Goal: Information Seeking & Learning: Check status

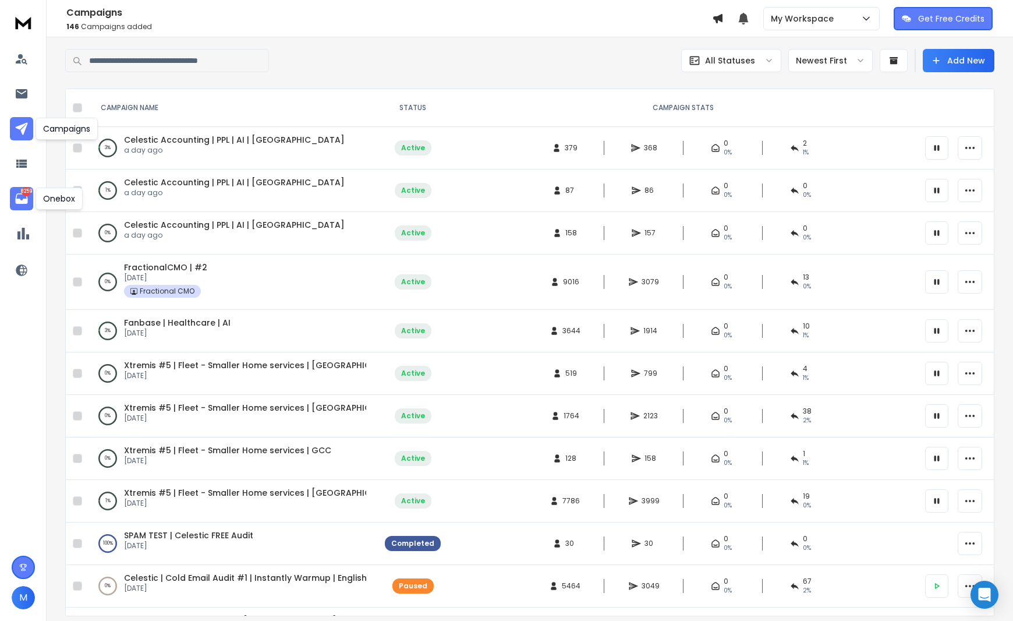
click at [23, 197] on icon at bounding box center [22, 199] width 14 height 14
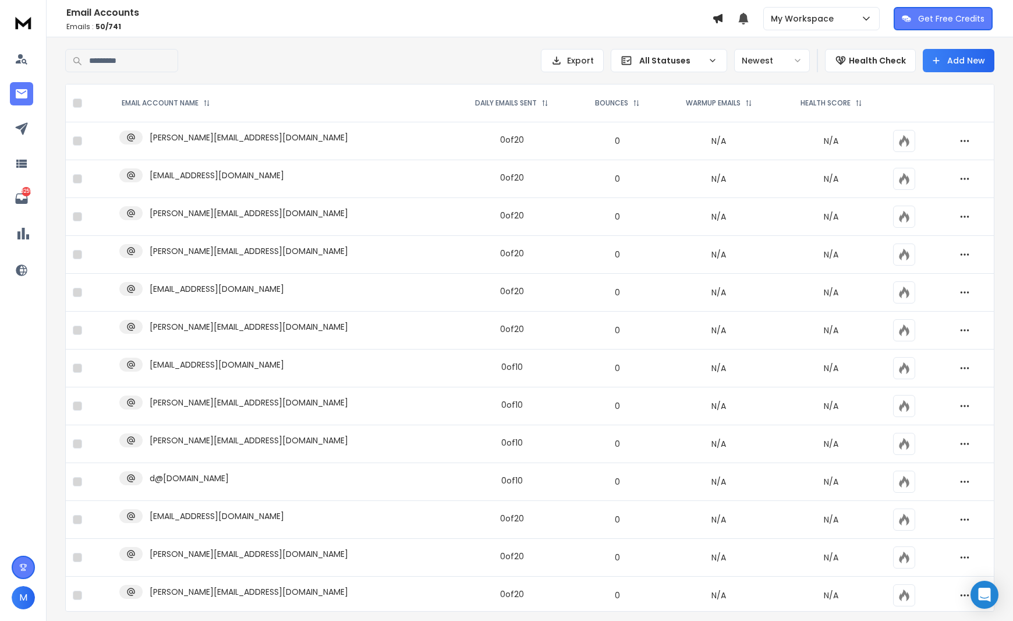
click at [33, 194] on div "8259" at bounding box center [23, 201] width 27 height 28
click at [29, 194] on p "8259" at bounding box center [26, 191] width 9 height 9
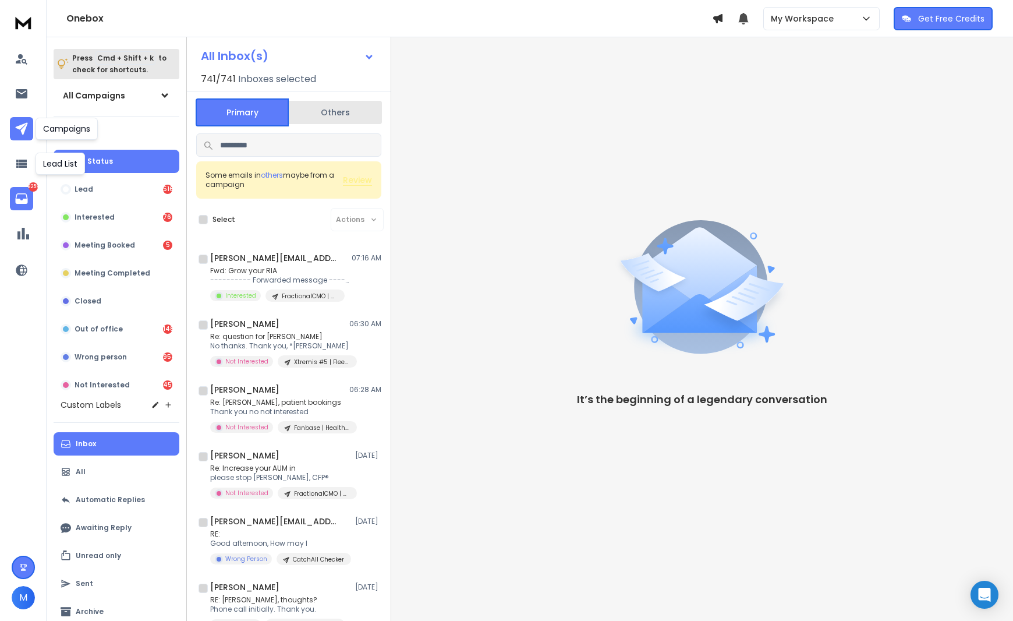
click at [22, 117] on link at bounding box center [21, 128] width 23 height 23
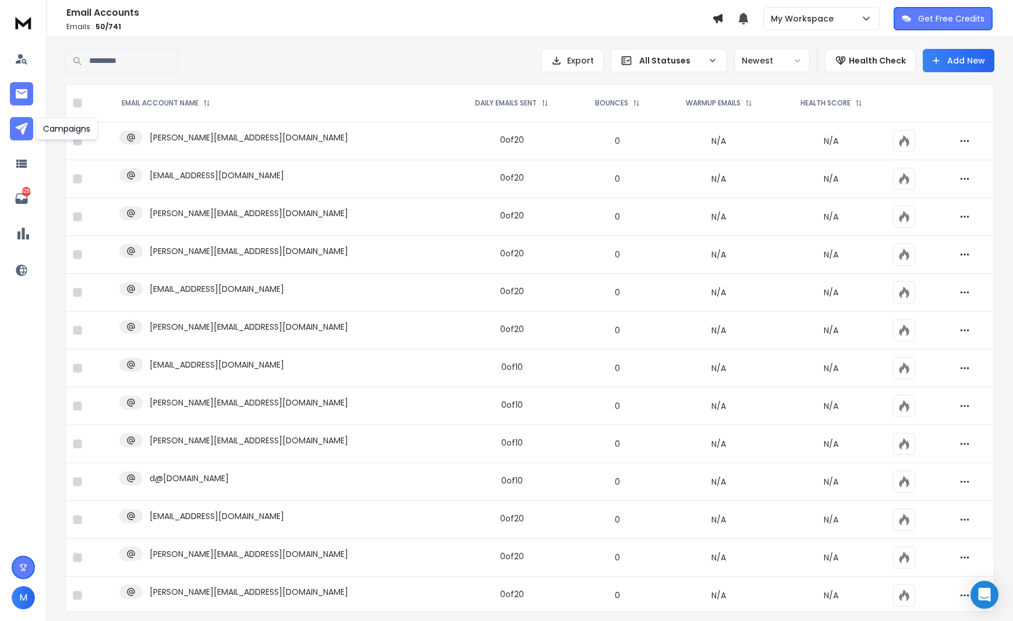
click at [15, 132] on icon at bounding box center [22, 129] width 14 height 14
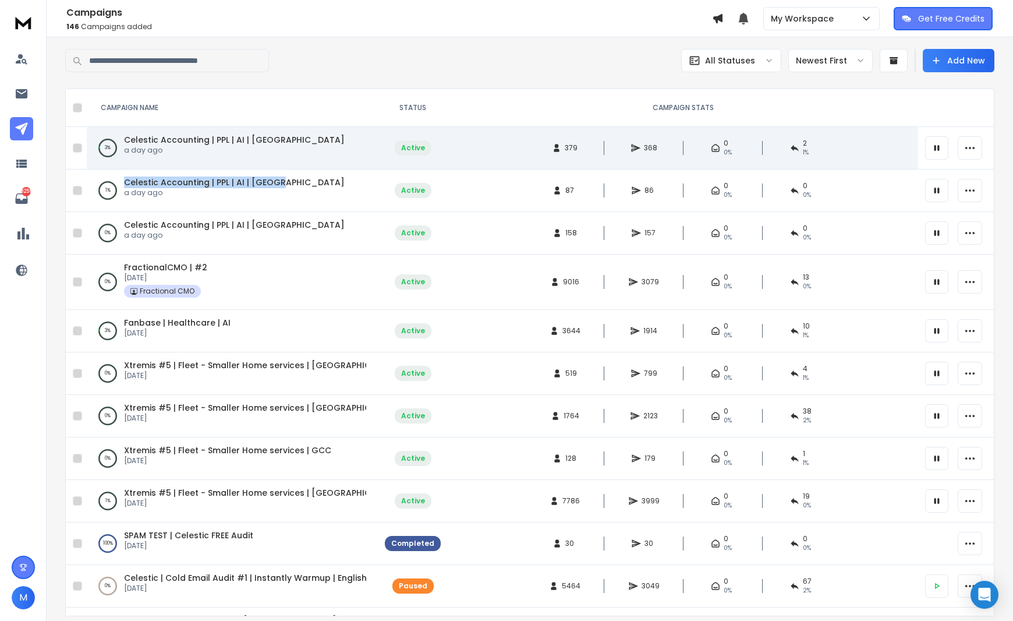
click at [252, 139] on span "Celestic Accounting | PPL | AI | America" at bounding box center [234, 140] width 221 height 12
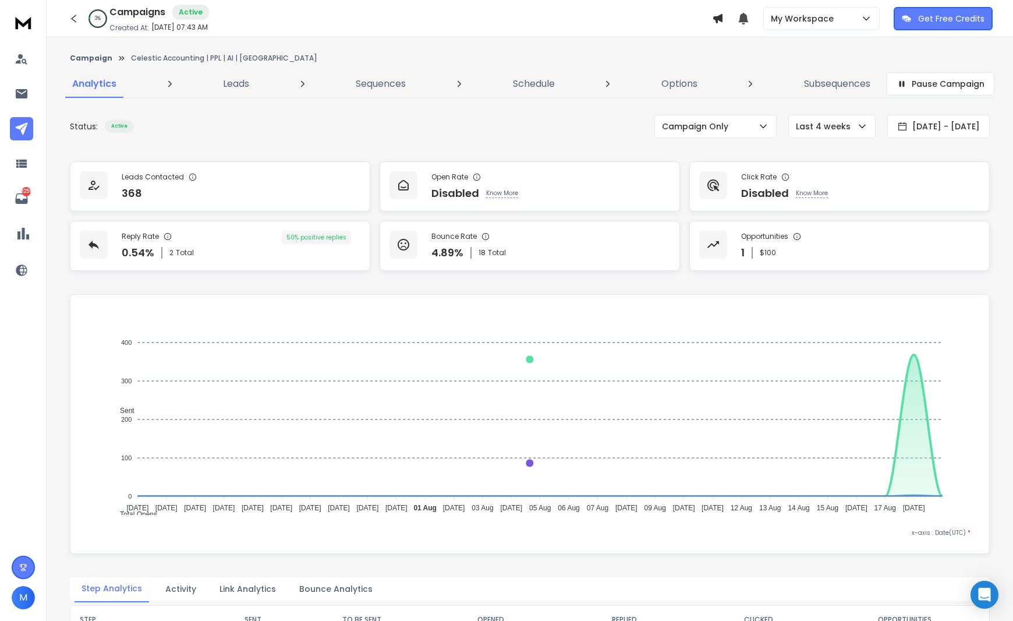
scroll to position [107, 0]
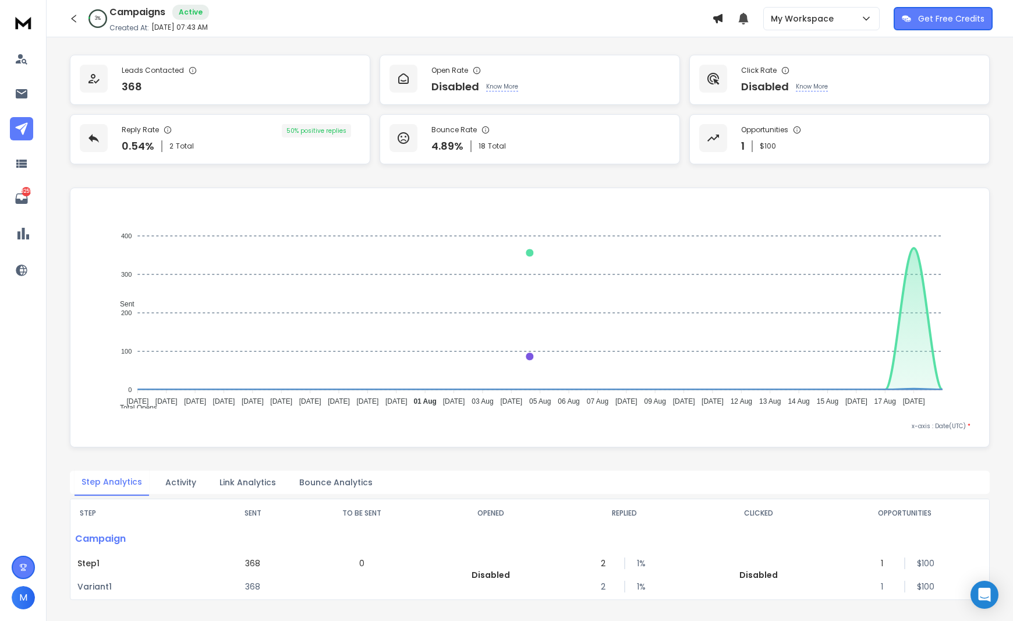
click at [292, 476] on button "Bounce Analytics" at bounding box center [335, 482] width 87 height 26
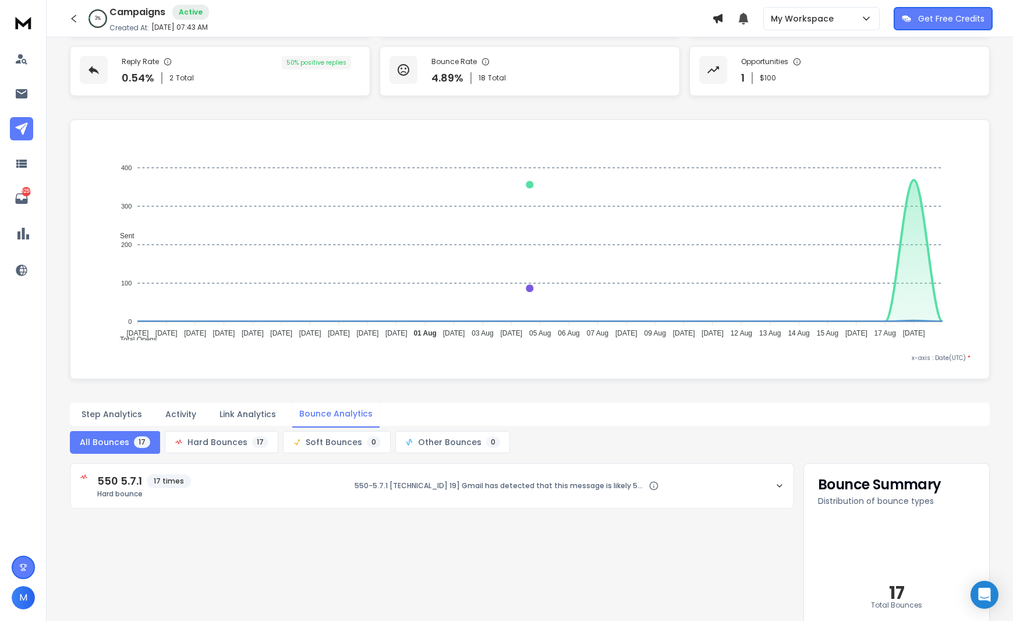
scroll to position [303, 0]
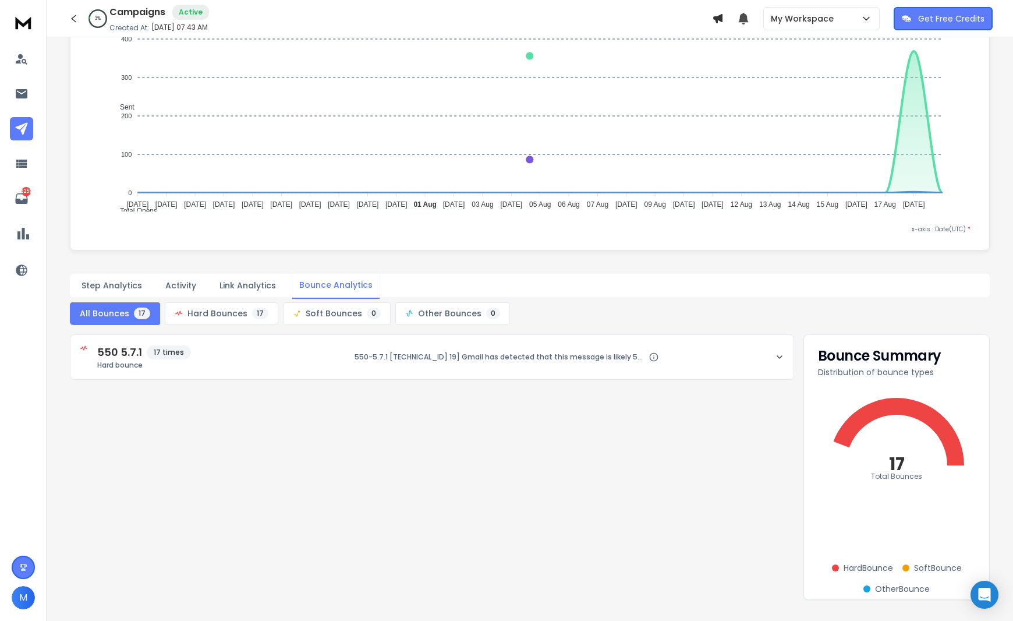
click at [388, 337] on button "550 5.7.1 17 times Hard bounce 550-5.7.1 [23.83.218.254 19] Gmail has detected …" at bounding box center [431, 357] width 723 height 44
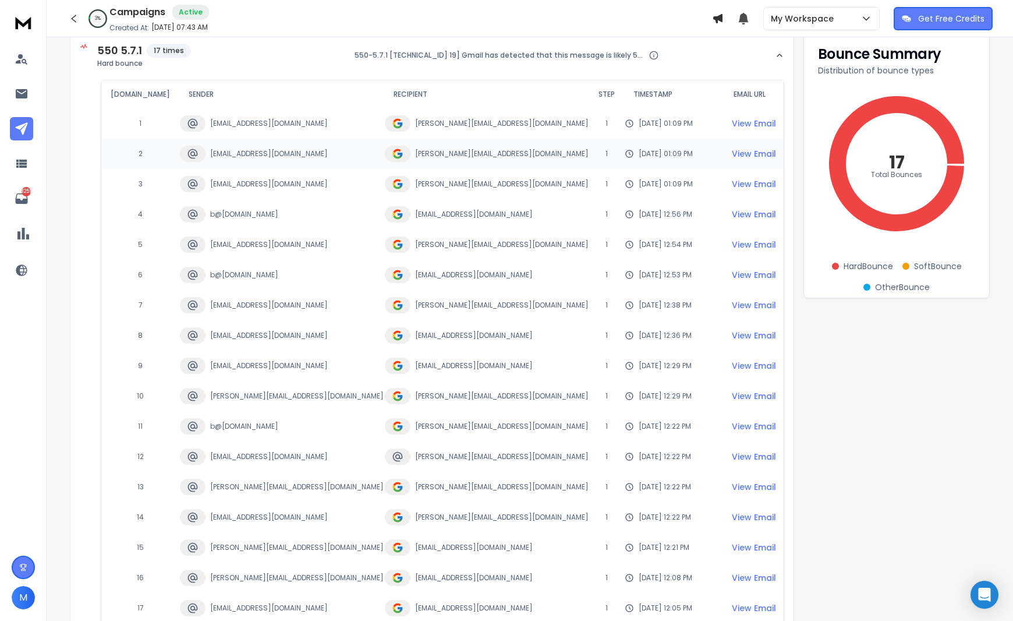
scroll to position [636, 0]
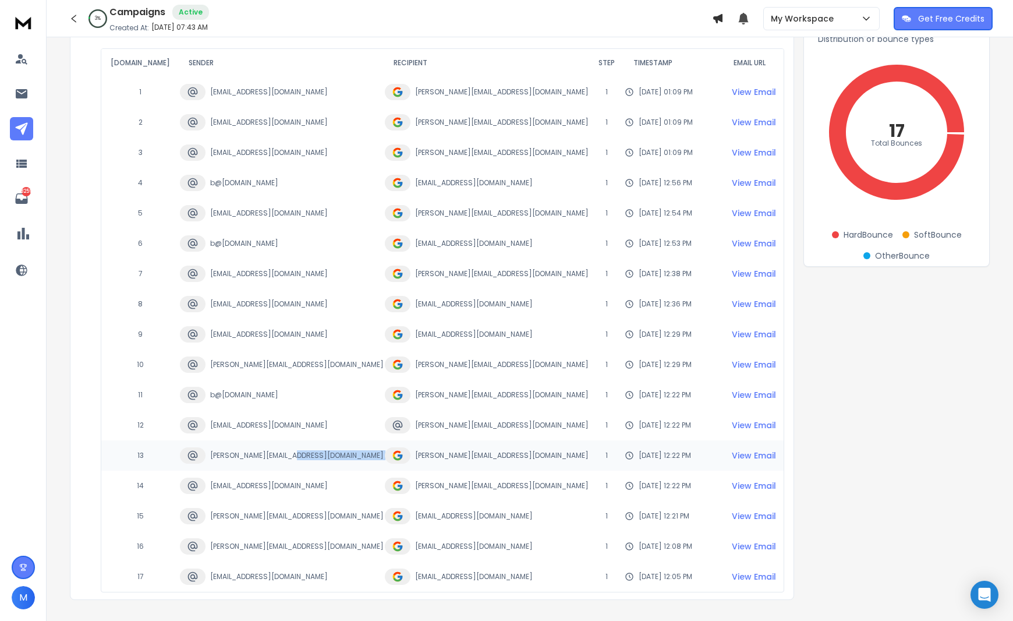
drag, startPoint x: 254, startPoint y: 458, endPoint x: 321, endPoint y: 458, distance: 67.0
click at [321, 458] on tr "13 bernatd@partnerwithcelestic.us diana@morrisadvisor.com 1 08/18/2025, 12:22 P…" at bounding box center [442, 455] width 682 height 30
click at [394, 458] on icon at bounding box center [398, 458] width 8 height 4
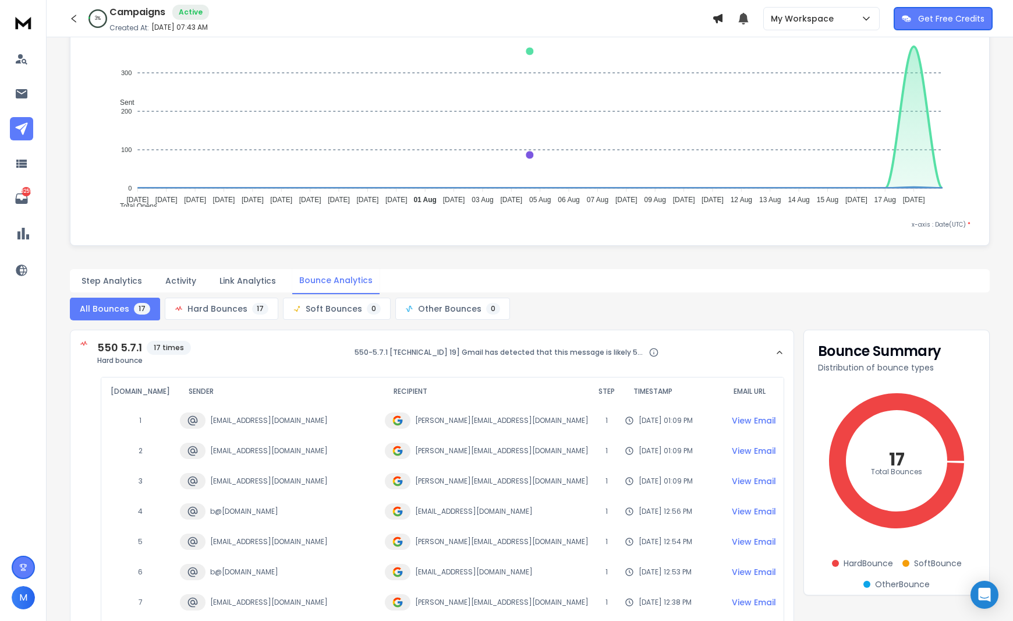
scroll to position [288, 0]
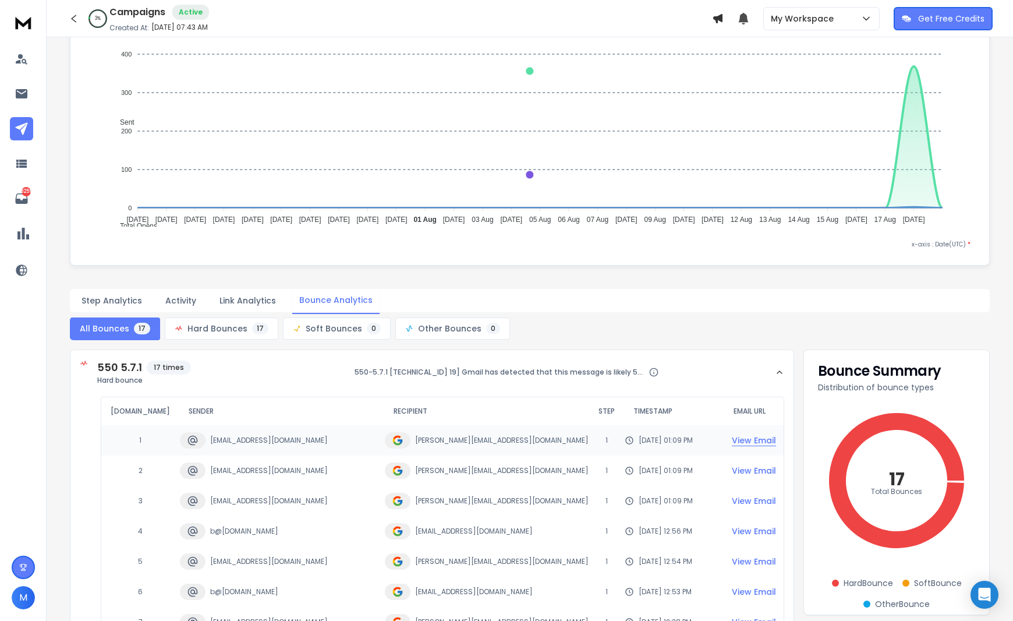
click at [751, 441] on button "View Email" at bounding box center [754, 440] width 58 height 21
click at [746, 508] on button "View Email" at bounding box center [754, 500] width 58 height 21
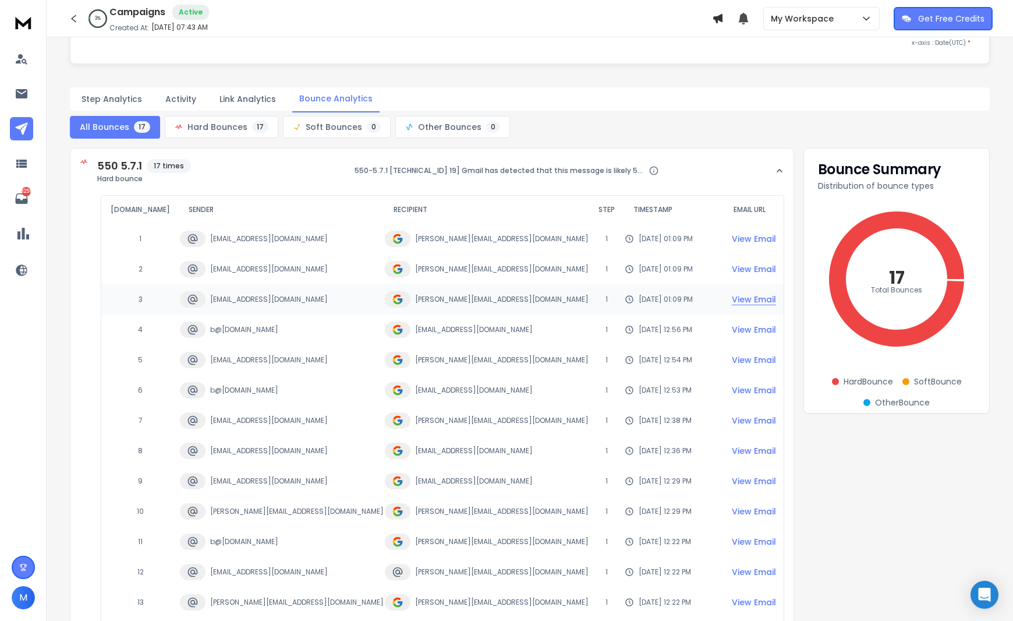
scroll to position [537, 0]
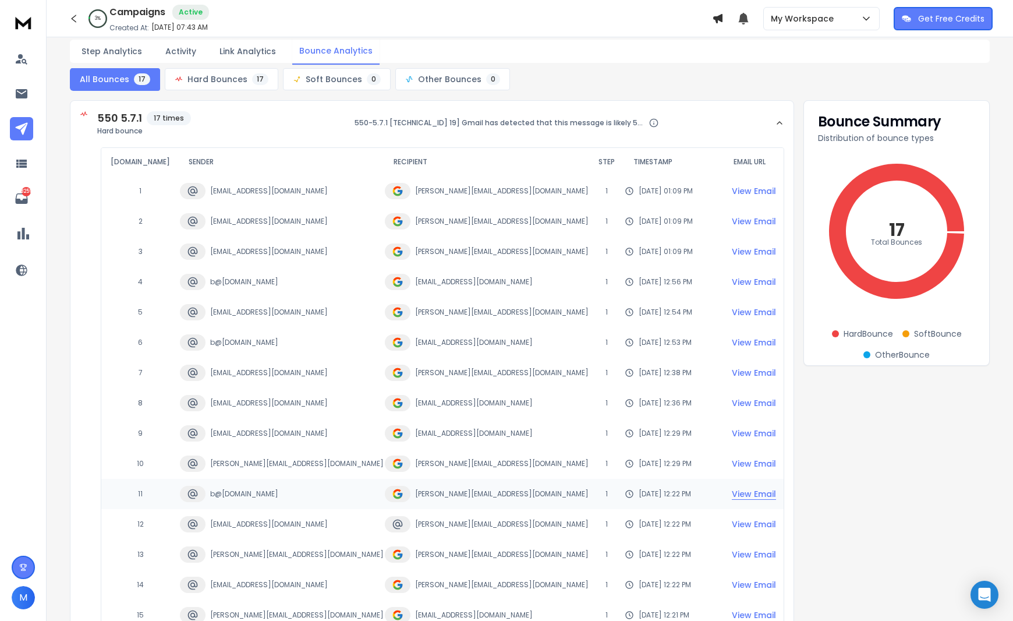
click at [747, 501] on button "View Email" at bounding box center [754, 493] width 58 height 21
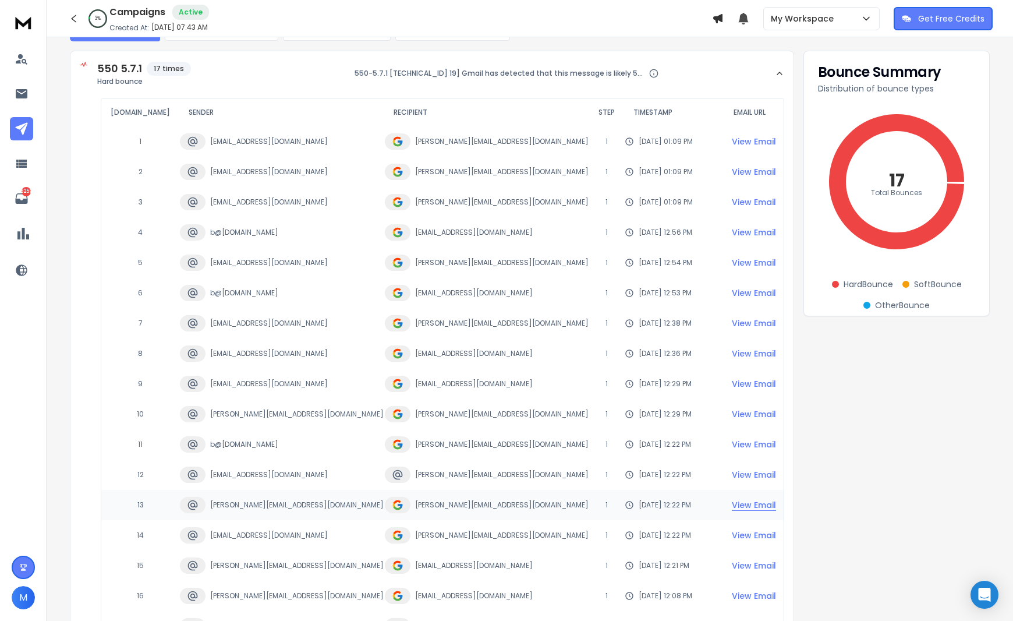
click at [747, 497] on button "View Email" at bounding box center [754, 504] width 58 height 21
click at [749, 537] on button "View Email" at bounding box center [754, 535] width 58 height 21
click at [744, 563] on button "View Email" at bounding box center [754, 565] width 58 height 21
click at [740, 597] on button "View Email" at bounding box center [754, 595] width 58 height 21
click at [756, 388] on button "View Email" at bounding box center [754, 383] width 58 height 21
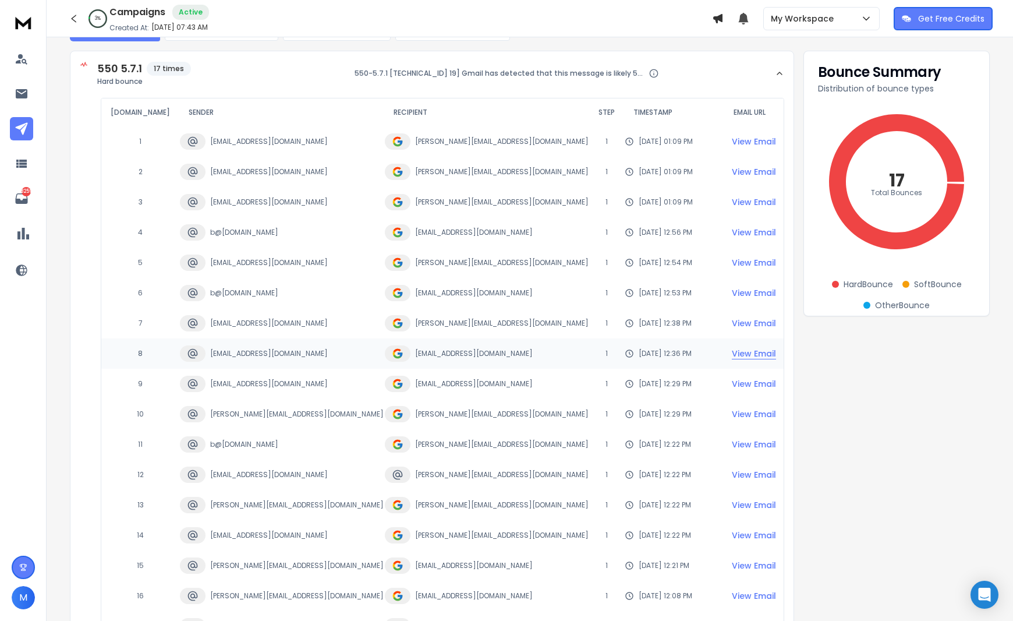
click at [756, 361] on button "View Email" at bounding box center [754, 353] width 58 height 21
click at [755, 327] on button "View Email" at bounding box center [754, 323] width 58 height 21
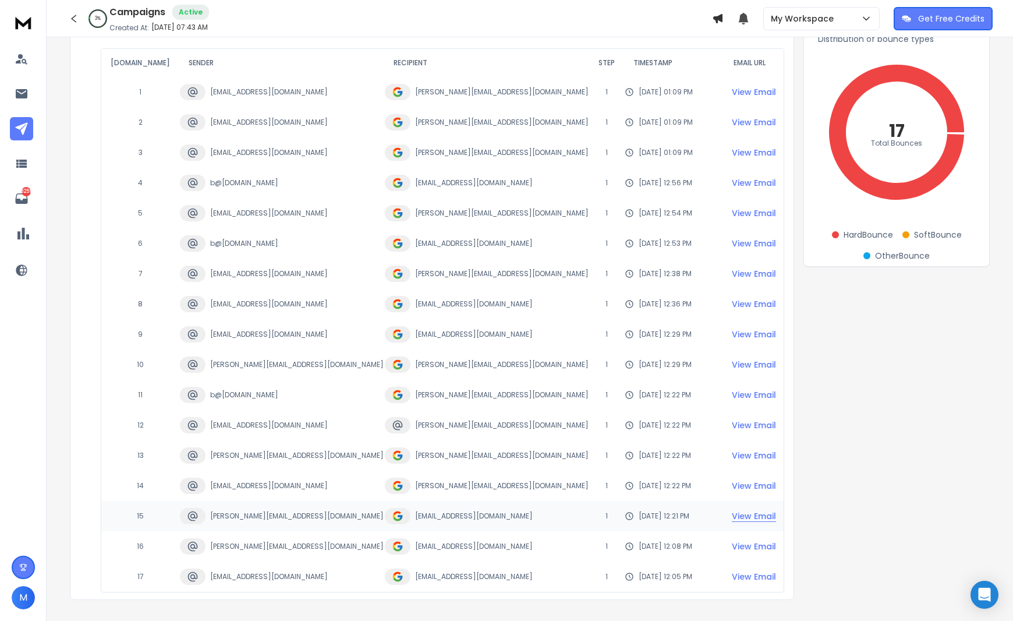
click at [771, 519] on button "View Email" at bounding box center [754, 515] width 58 height 21
click at [764, 546] on button "View Email" at bounding box center [754, 546] width 58 height 21
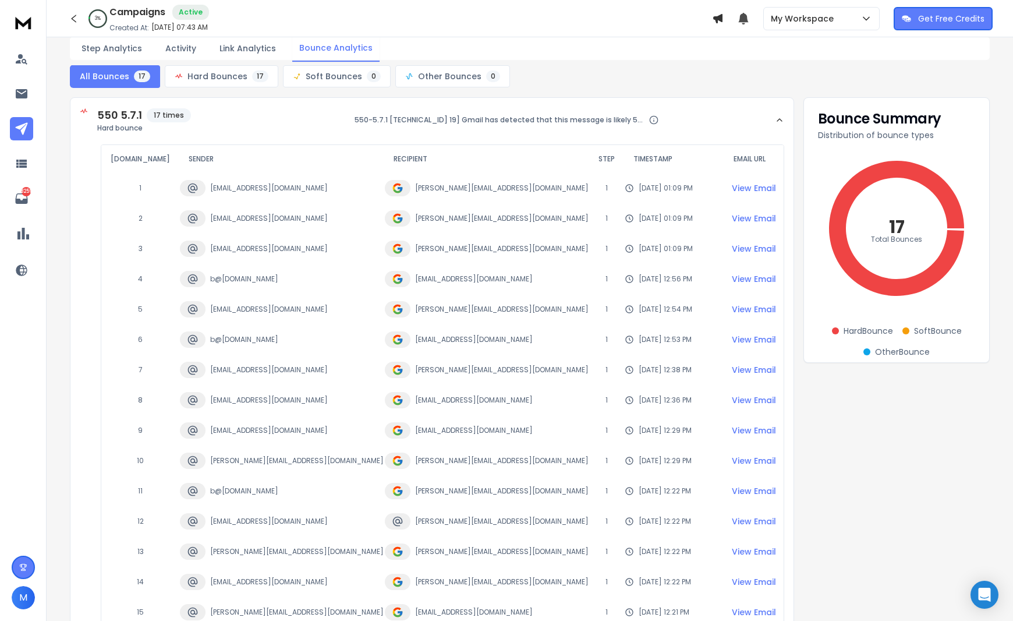
click at [369, 136] on button "550 5.7.1 17 times Hard bounce 550-5.7.1 [23.83.218.254 19] Gmail has detected …" at bounding box center [431, 120] width 723 height 44
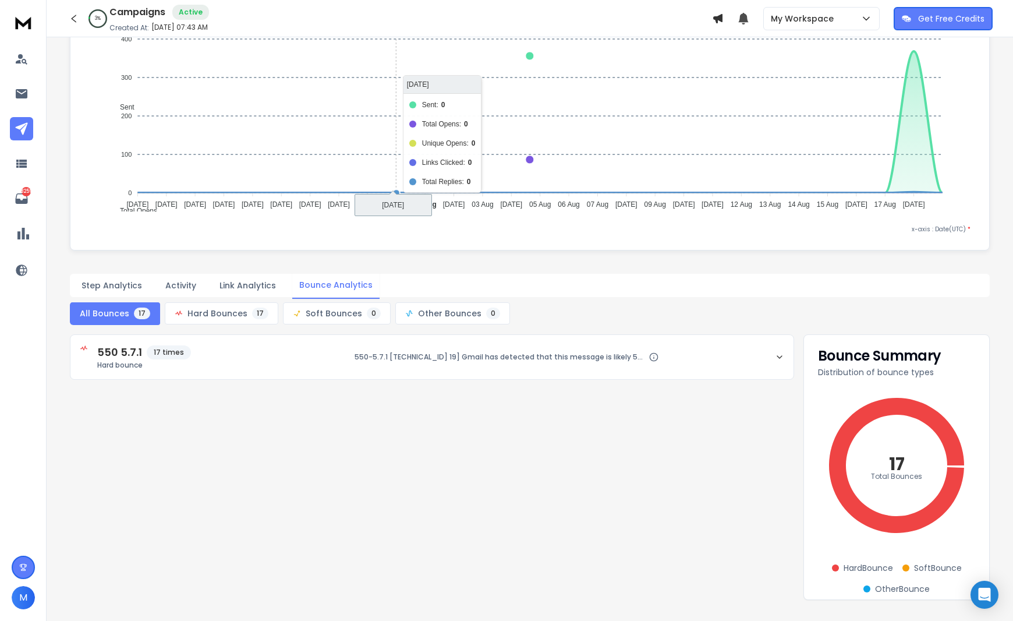
scroll to position [0, 0]
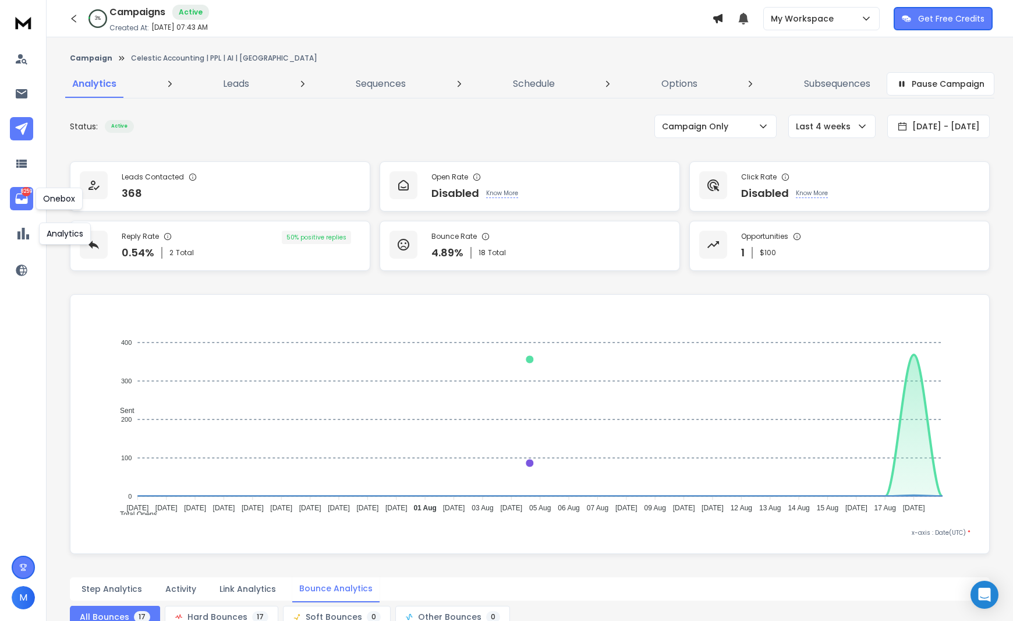
click at [22, 195] on p "8259" at bounding box center [26, 191] width 9 height 9
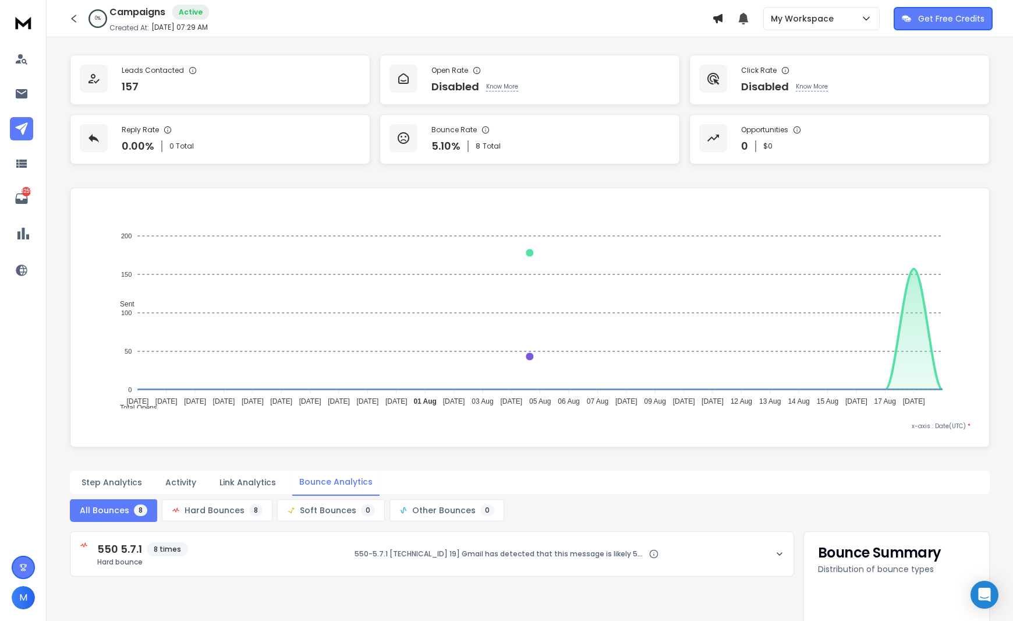
click at [362, 477] on button "Bounce Analytics" at bounding box center [335, 482] width 87 height 27
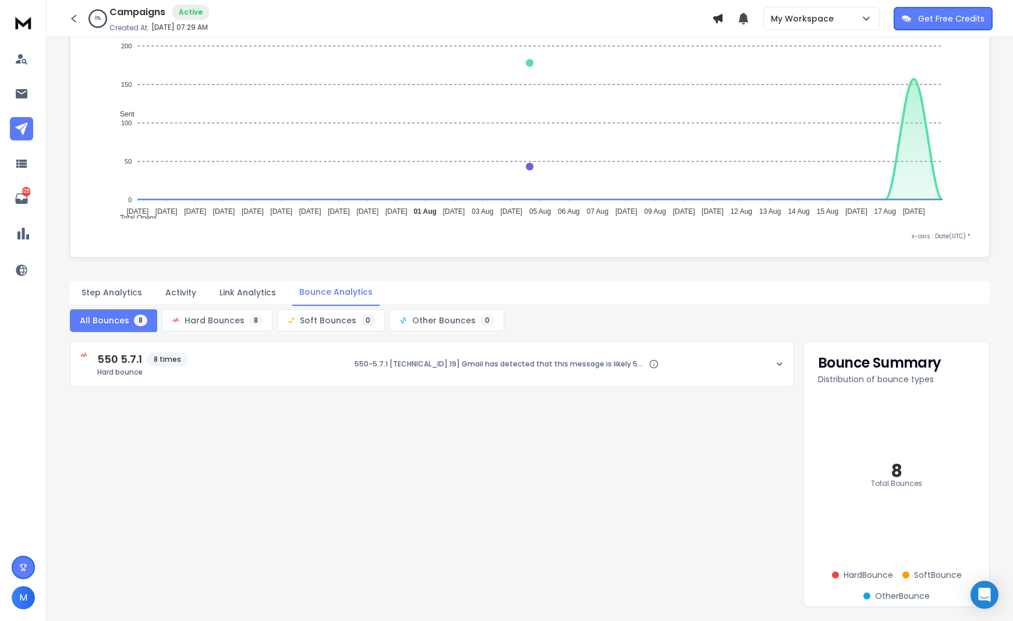
scroll to position [303, 0]
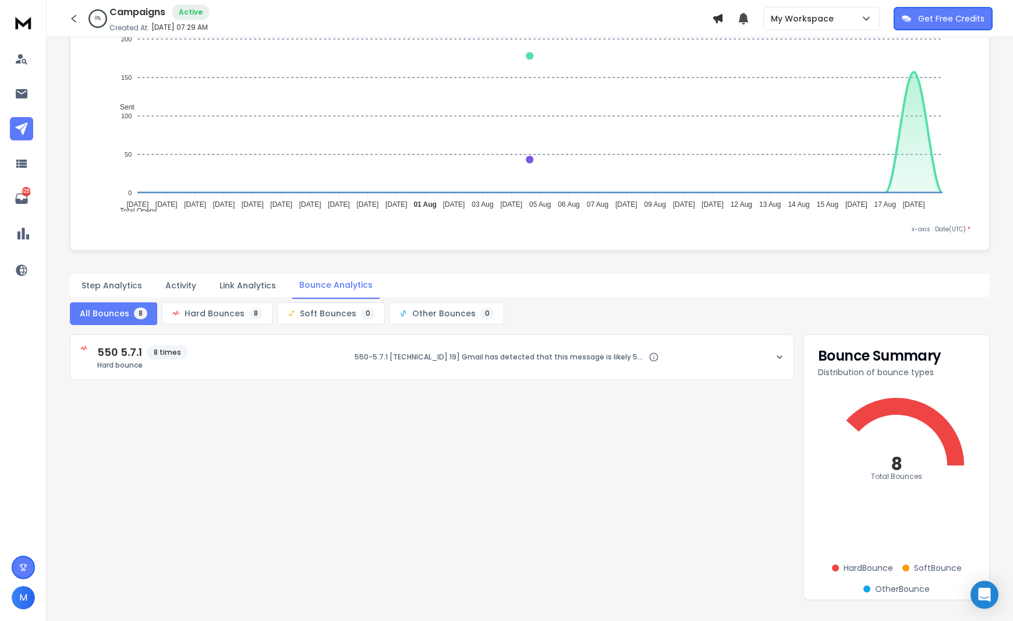
click at [414, 367] on div "550 5.7.1 8 times Hard bounce" at bounding box center [427, 357] width 695 height 26
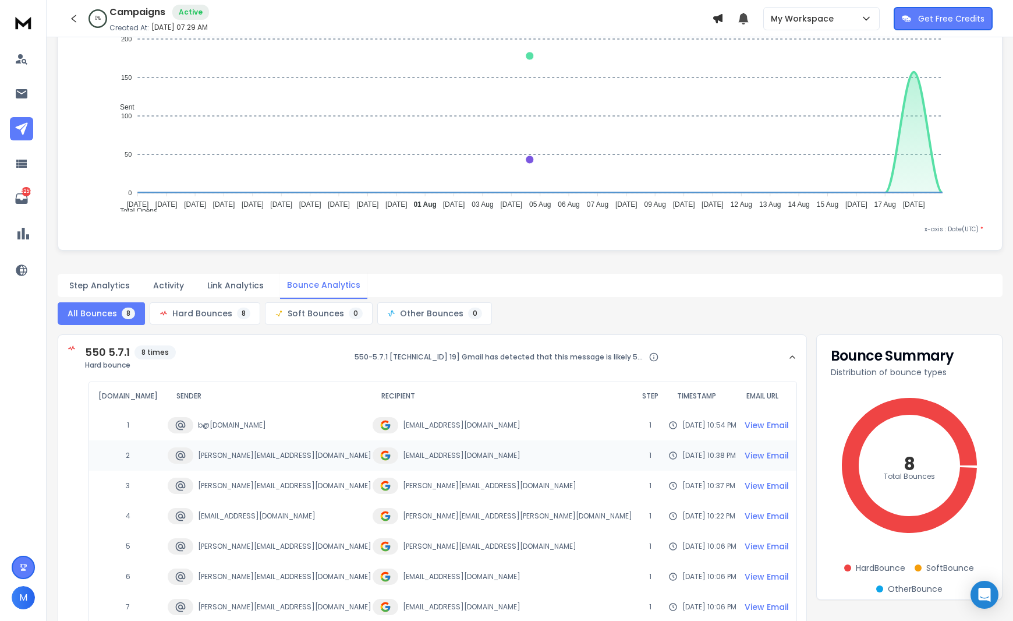
scroll to position [364, 0]
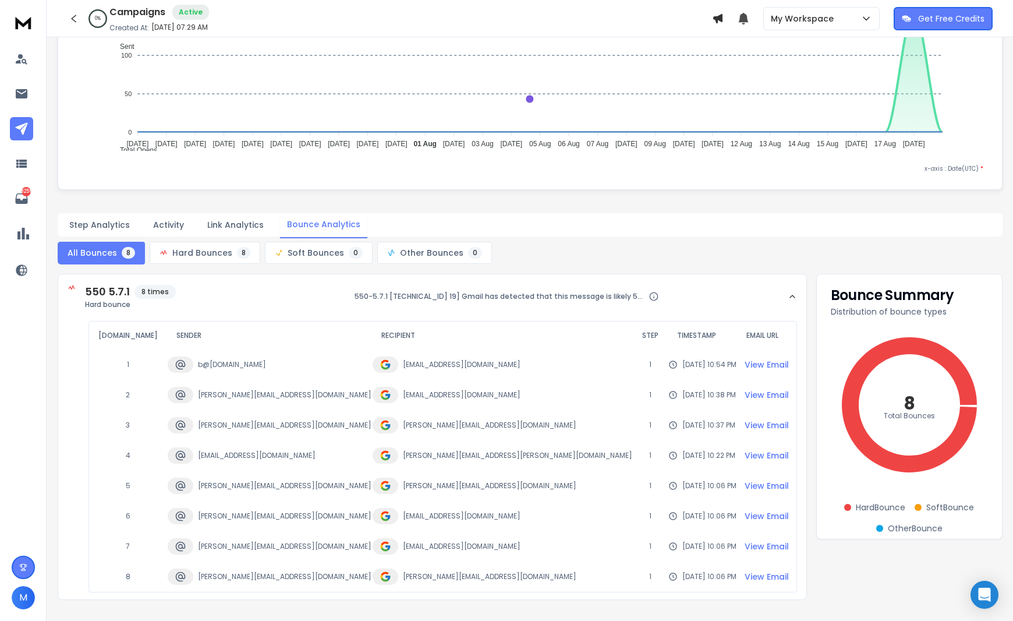
click at [190, 327] on th "Sender" at bounding box center [269, 335] width 205 height 28
click at [197, 307] on div "550 5.7.1 8 times Hard bounce" at bounding box center [428, 297] width 720 height 26
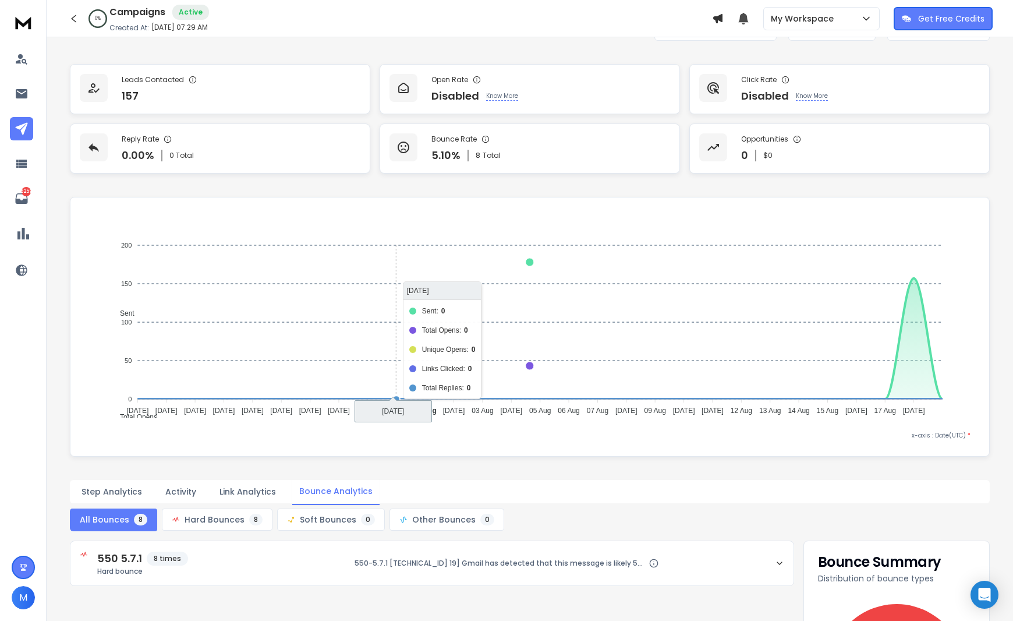
scroll to position [0, 0]
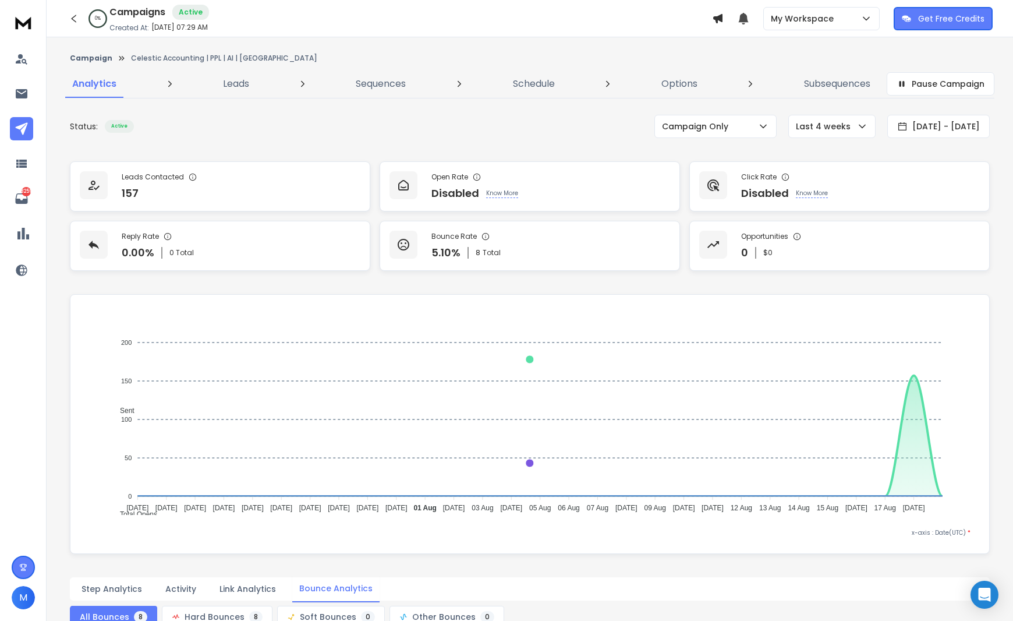
click at [391, 134] on div "Status: Active Pause Campaign Campaign Only Last 4 weeks 22 Jul 2025 - 19 Aug 2…" at bounding box center [530, 126] width 920 height 23
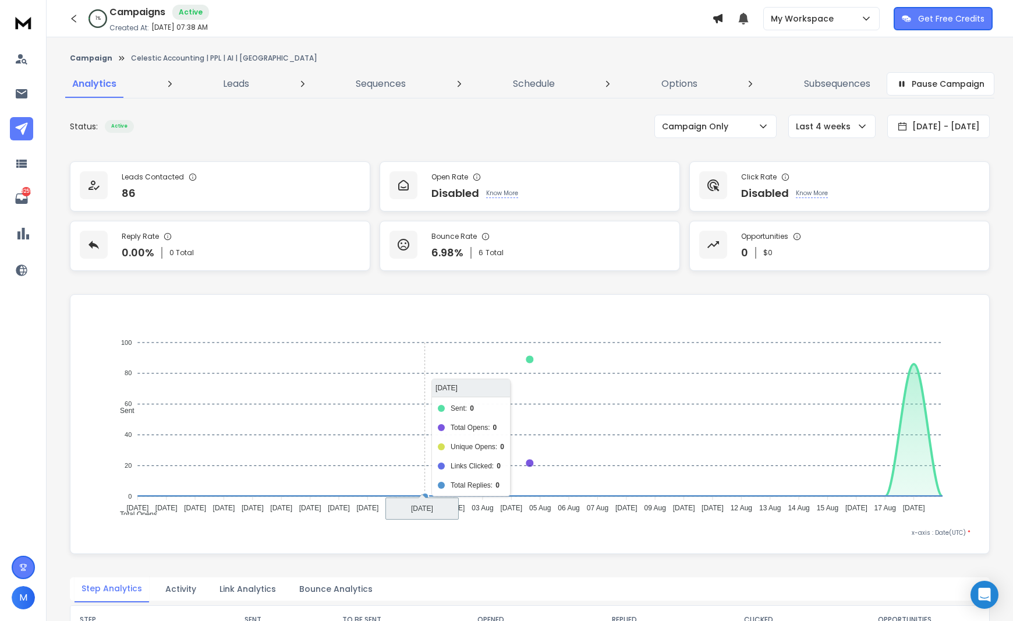
scroll to position [107, 0]
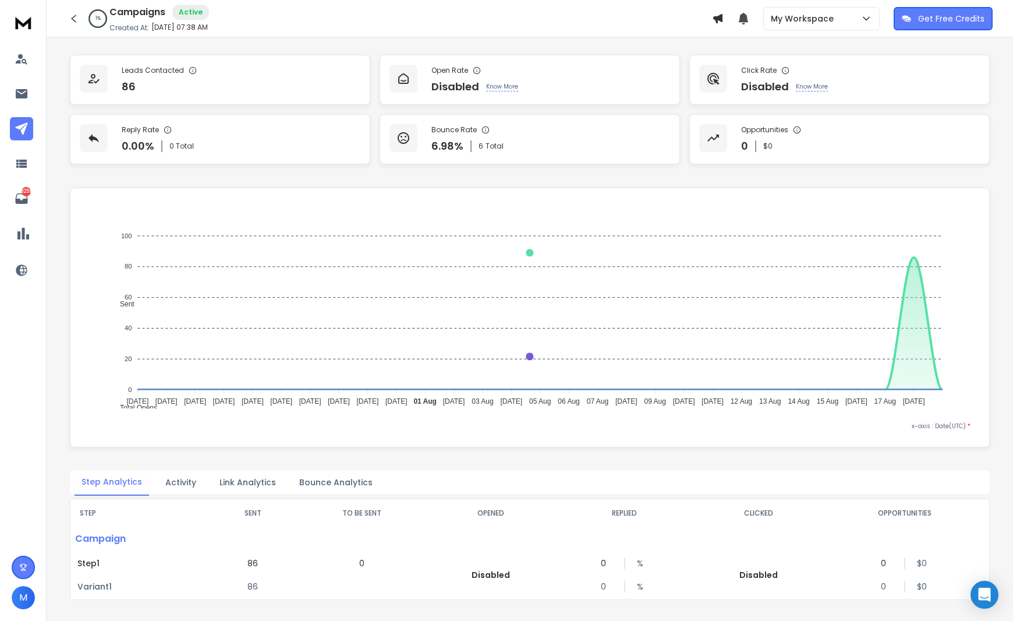
click at [362, 465] on div "Leads Contacted 86 Open Rate Disabled Know More Click Rate Disabled Know More R…" at bounding box center [530, 330] width 920 height 550
click at [362, 470] on button "Bounce Analytics" at bounding box center [335, 482] width 87 height 26
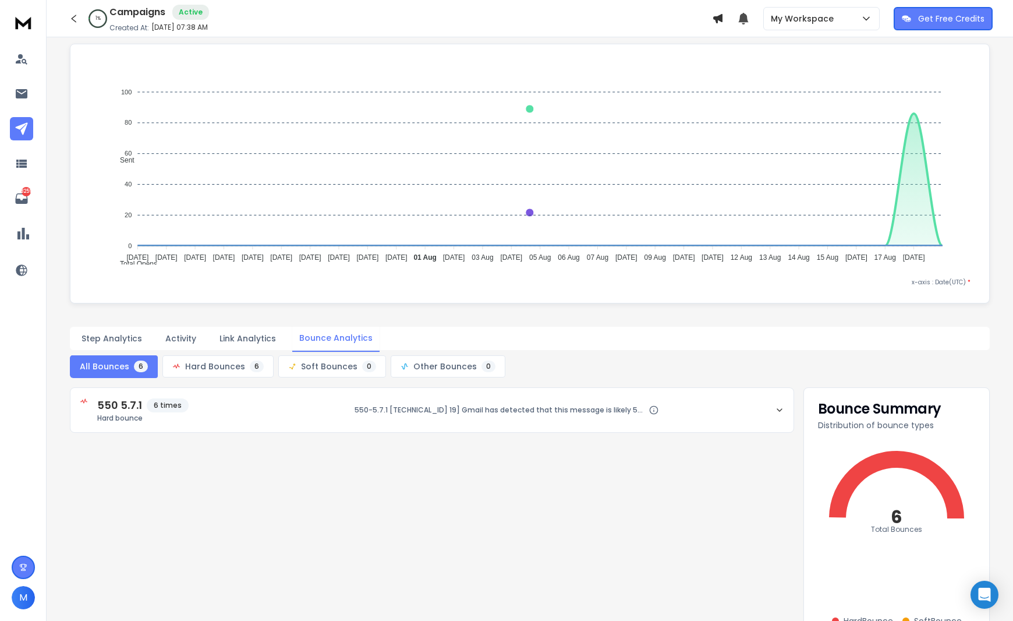
click at [356, 429] on button "550 5.7.1 6 times Hard bounce 550-5.7.1 [23.83.218.252 19] Gmail has detected t…" at bounding box center [431, 410] width 723 height 44
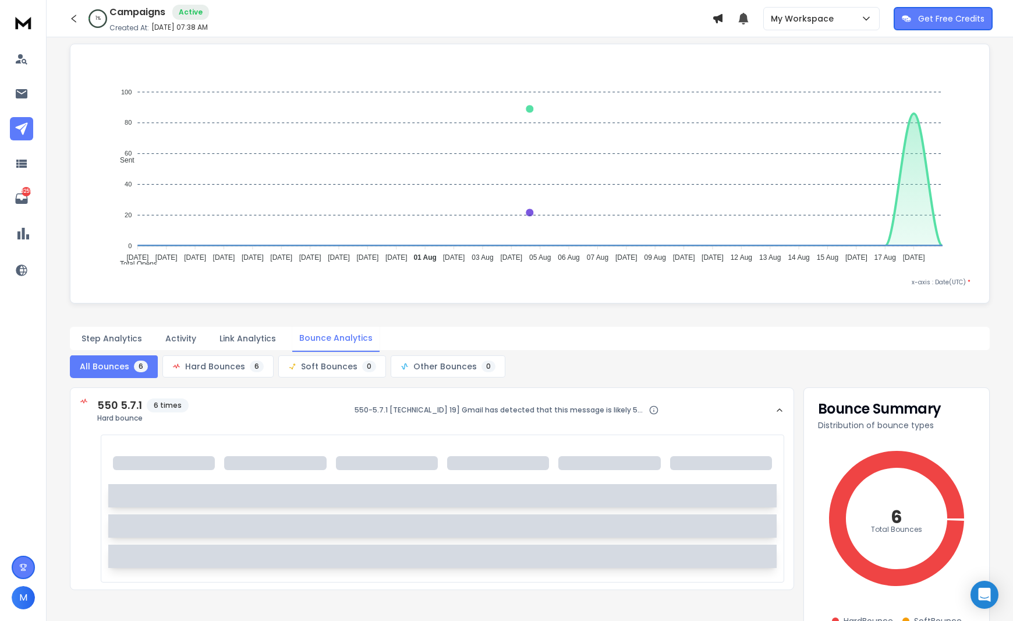
scroll to position [303, 0]
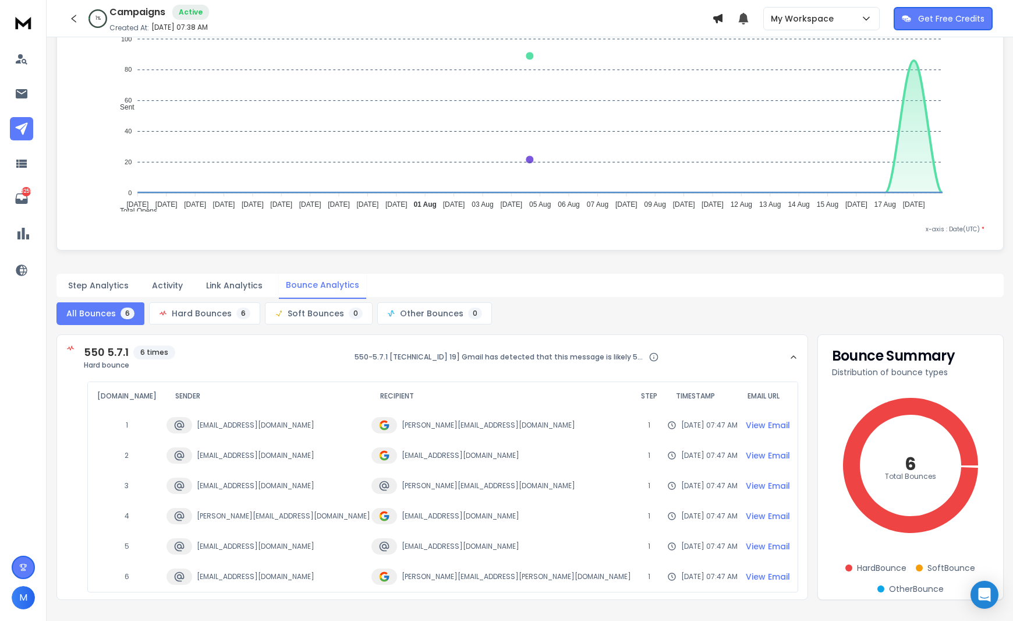
click at [198, 355] on div "550 5.7.1 6 times Hard bounce" at bounding box center [427, 357] width 723 height 26
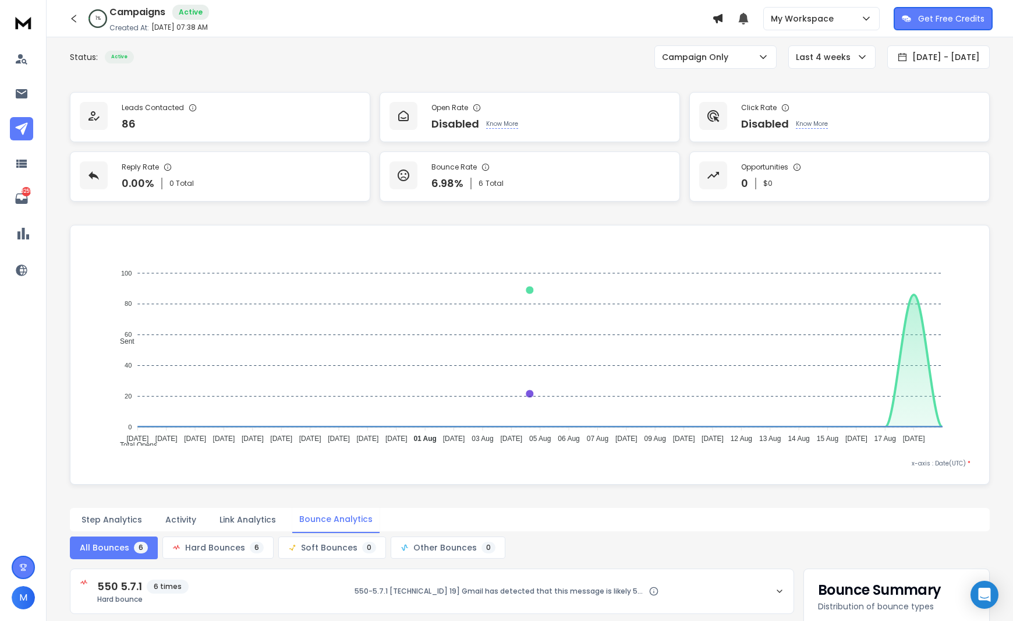
scroll to position [0, 0]
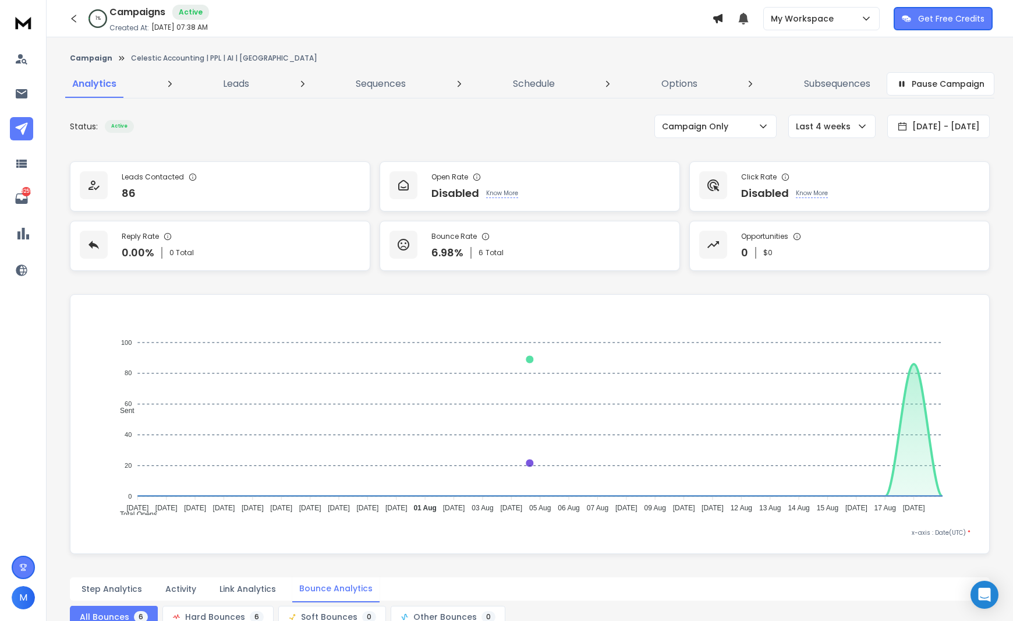
click at [393, 139] on div "Status: Active Pause Campaign Campaign Only Last 4 weeks 22 Jul 2025 - 19 Aug 2…" at bounding box center [530, 511] width 920 height 793
